Goal: Check status: Check status

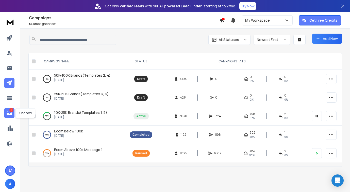
click at [10, 111] on p "1" at bounding box center [11, 110] width 4 height 4
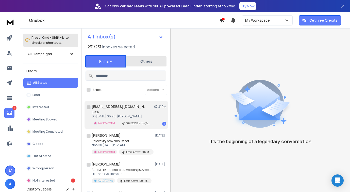
click at [114, 110] on p "STOP" at bounding box center [122, 112] width 61 height 4
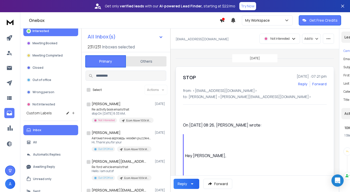
scroll to position [83, 0]
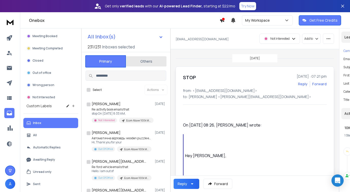
click at [45, 123] on button "Inbox" at bounding box center [50, 123] width 55 height 10
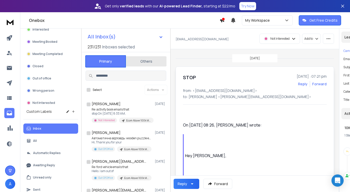
scroll to position [101, 0]
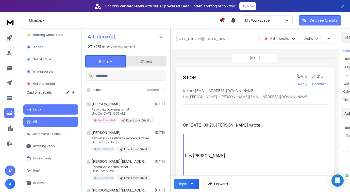
click at [38, 120] on button "All" at bounding box center [50, 121] width 55 height 10
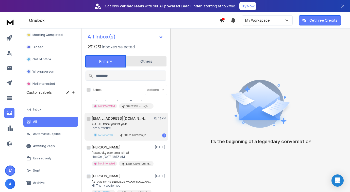
scroll to position [18, 0]
click at [113, 122] on p "AUTO: Thank you for your" at bounding box center [122, 123] width 60 height 4
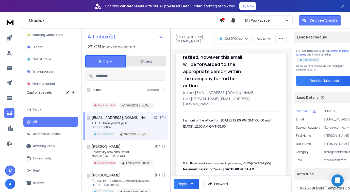
scroll to position [0, 0]
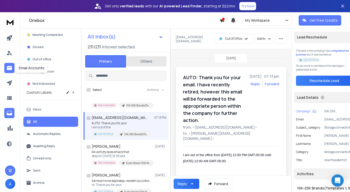
click at [9, 69] on icon at bounding box center [9, 68] width 5 height 4
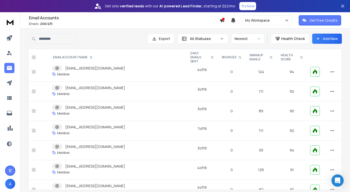
scroll to position [3801, 0]
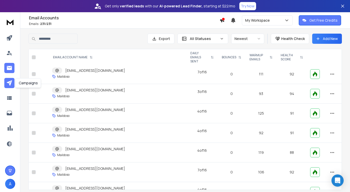
click at [8, 83] on icon at bounding box center [9, 82] width 5 height 5
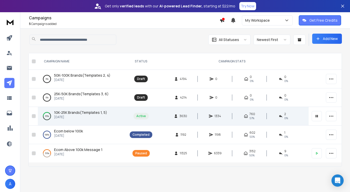
click at [95, 112] on span "10K-25K Brands(Templates 1, 5)" at bounding box center [80, 112] width 53 height 5
